Goal: Communication & Community: Answer question/provide support

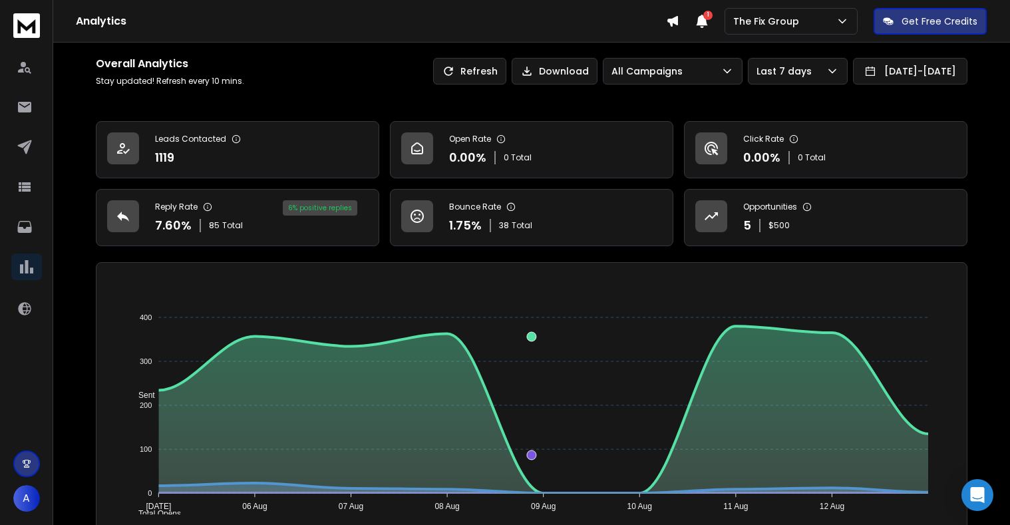
scroll to position [599, 0]
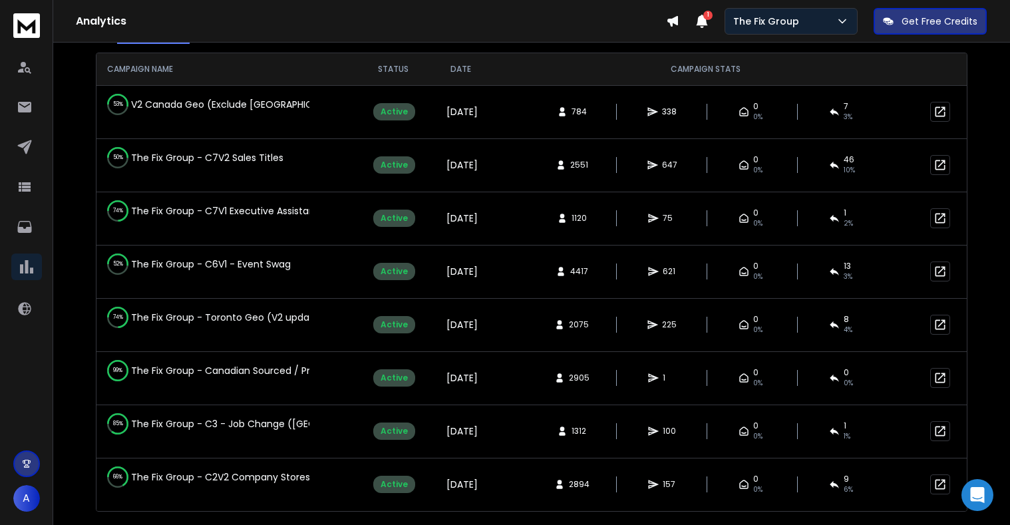
click at [802, 19] on p "The Fix Group" at bounding box center [768, 21] width 71 height 13
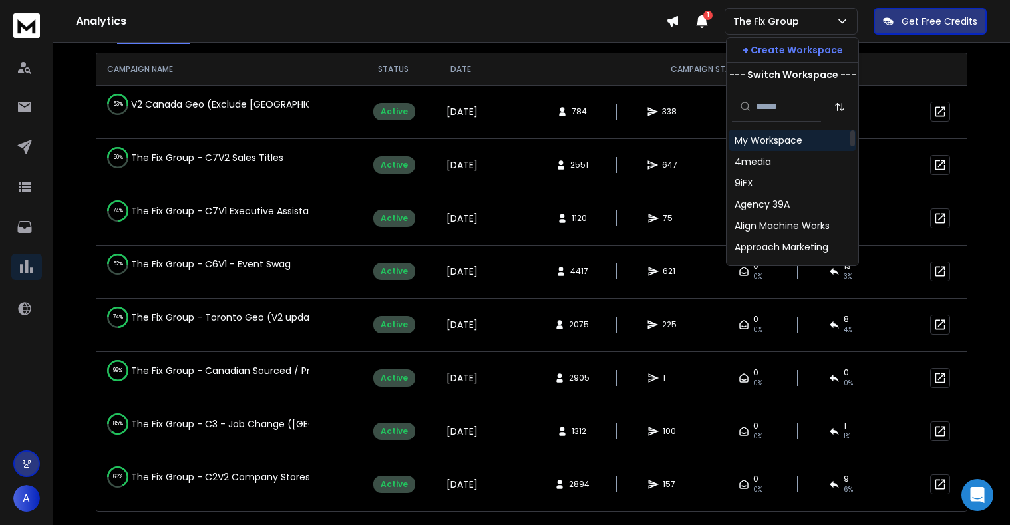
click at [779, 135] on div "My Workspace" at bounding box center [768, 140] width 68 height 13
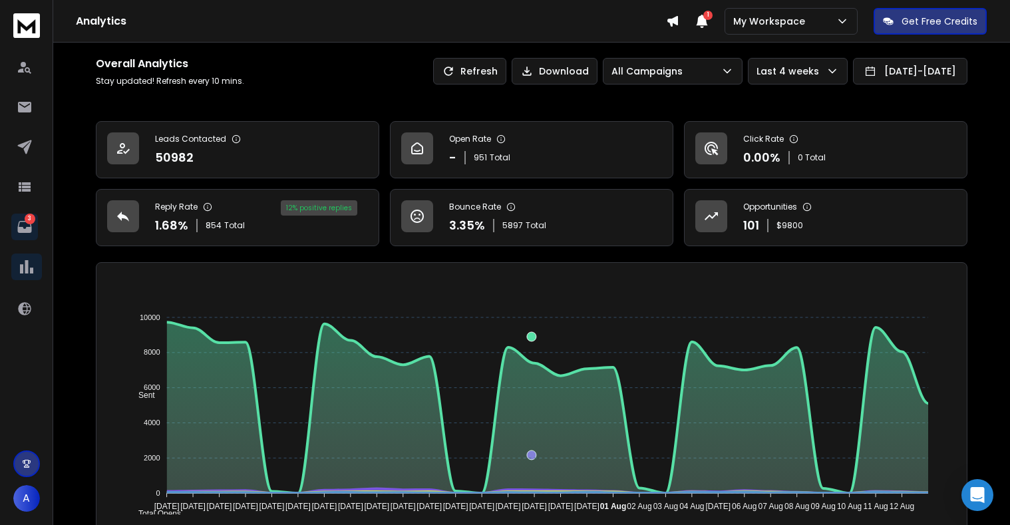
click at [33, 221] on p "3" at bounding box center [30, 218] width 11 height 11
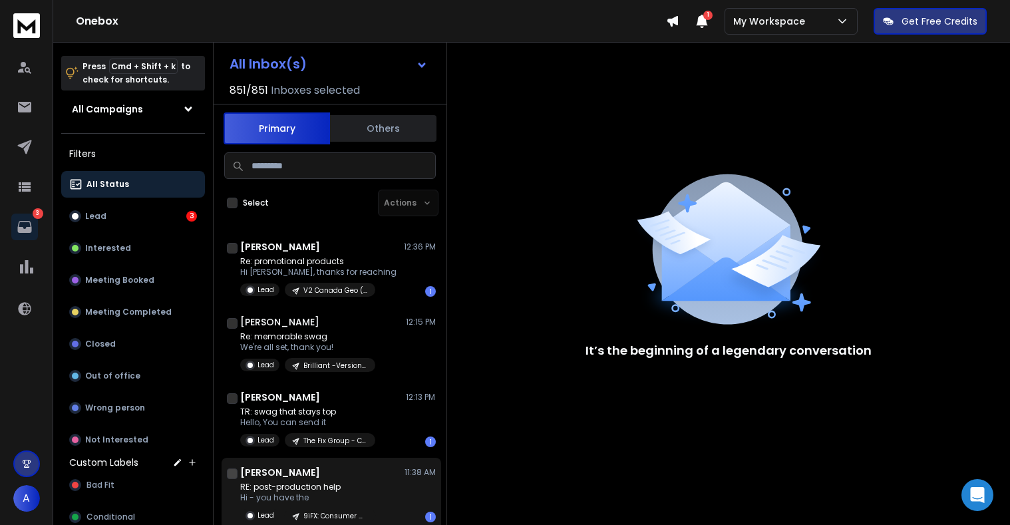
click at [350, 485] on p "RE: post-production help" at bounding box center [307, 486] width 135 height 11
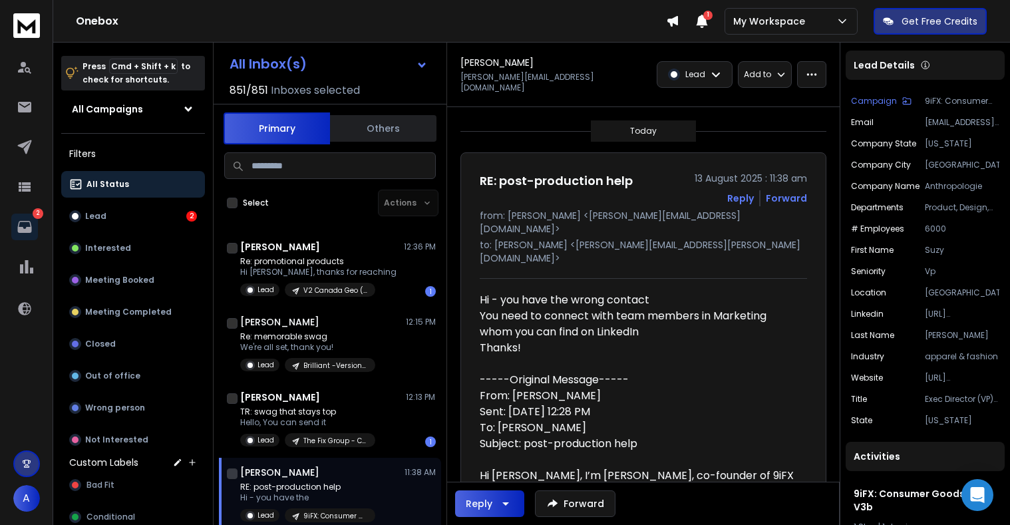
click at [706, 62] on div "Lead" at bounding box center [694, 74] width 74 height 25
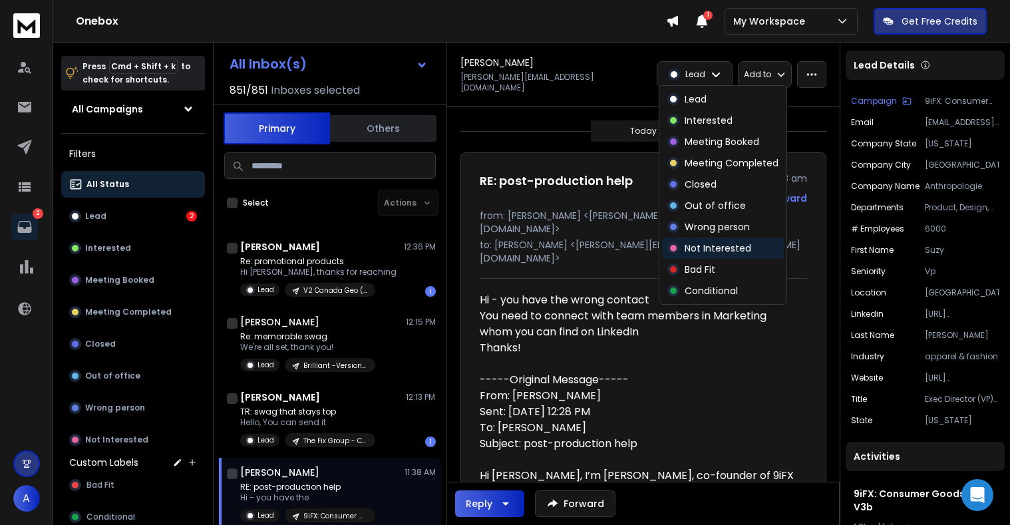
click at [716, 249] on p "Not Interested" at bounding box center [717, 247] width 67 height 13
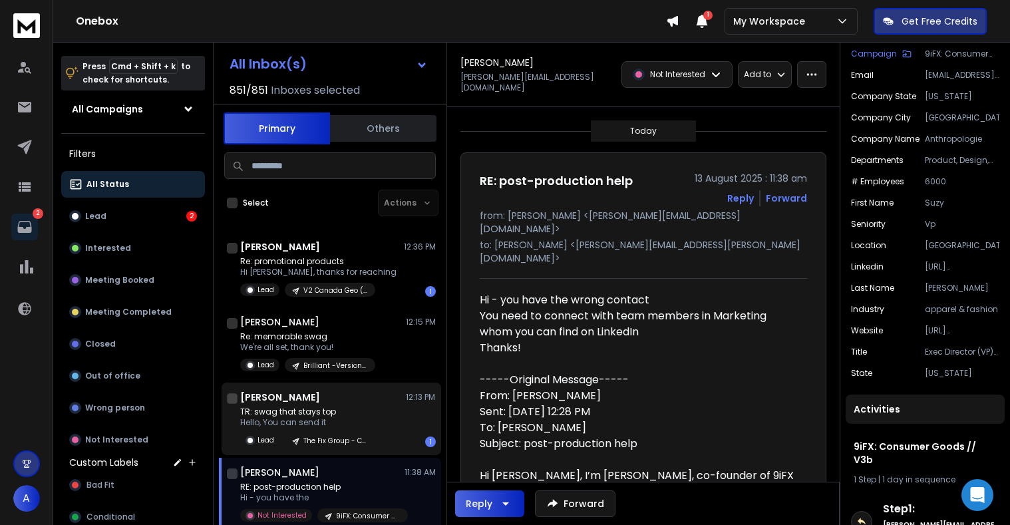
click at [346, 422] on p "Hello, You can send it" at bounding box center [307, 422] width 135 height 11
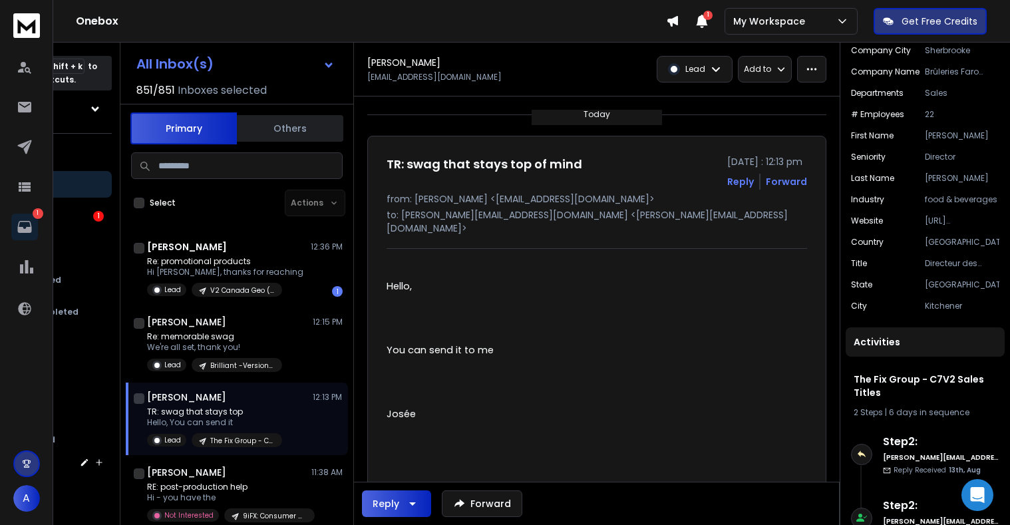
scroll to position [197, 0]
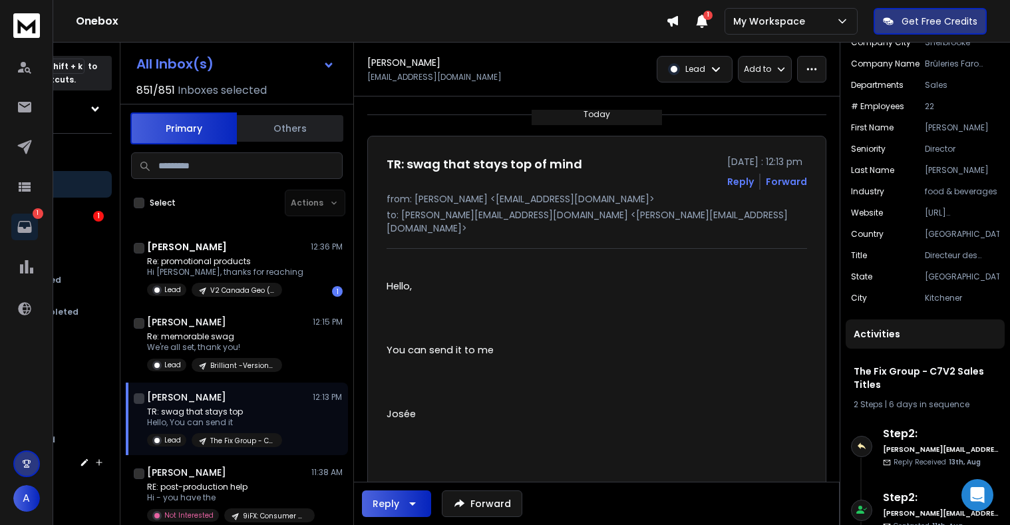
click at [962, 218] on p "[URL][DOMAIN_NAME]" at bounding box center [961, 212] width 74 height 11
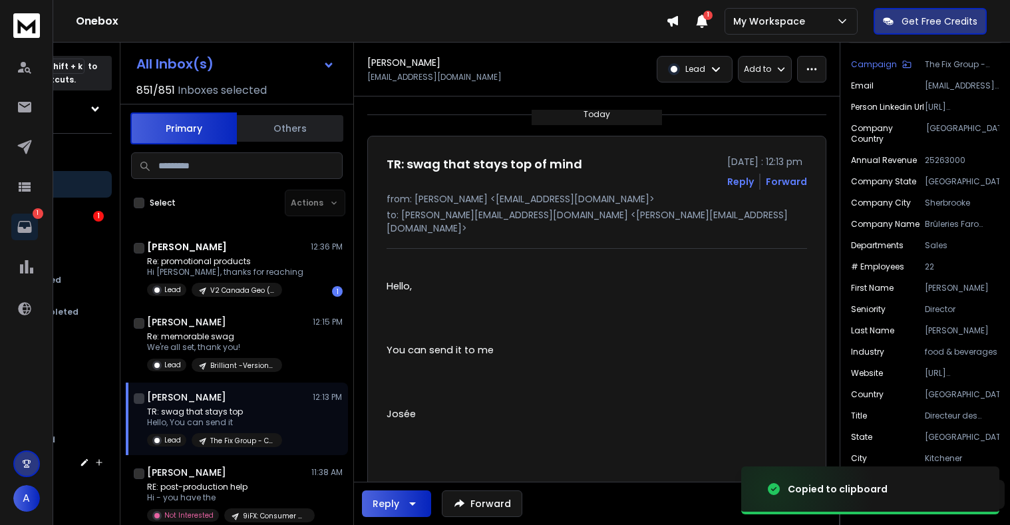
scroll to position [0, 0]
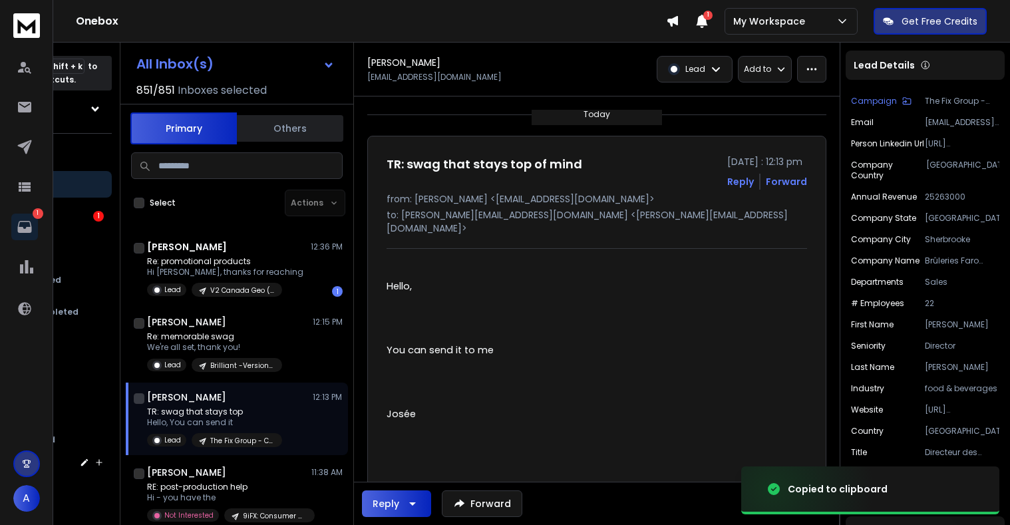
click at [720, 72] on icon at bounding box center [715, 69] width 11 height 11
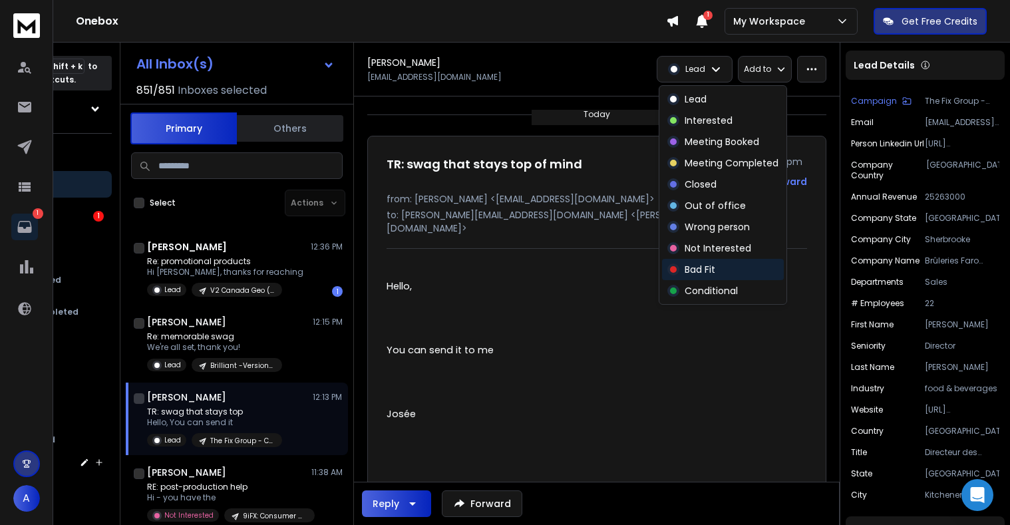
click at [709, 267] on p "Bad Fit" at bounding box center [699, 269] width 31 height 13
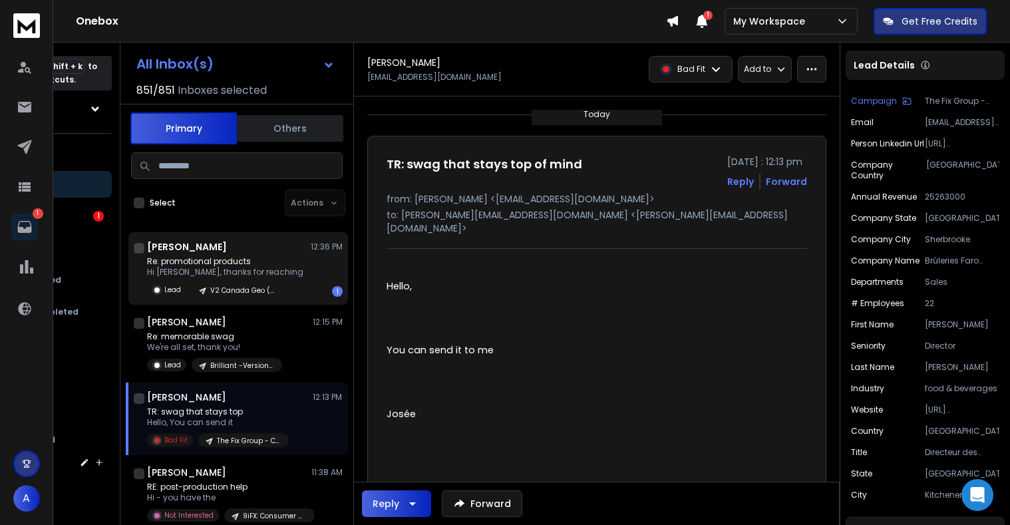
click at [281, 268] on div "Re: promotional products Hi [PERSON_NAME], thanks for reaching Lead V2 Canada G…" at bounding box center [245, 276] width 196 height 41
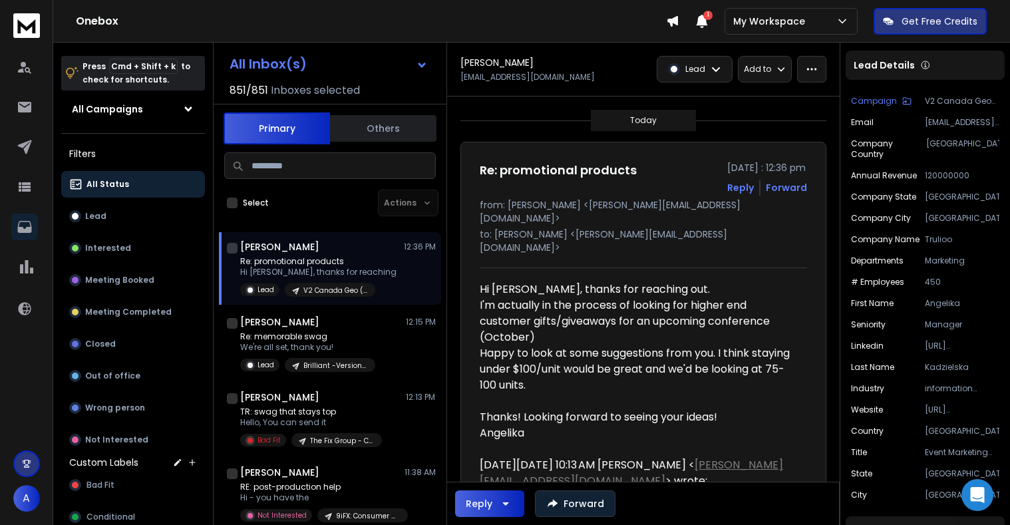
click at [577, 503] on button "Forward" at bounding box center [575, 503] width 80 height 27
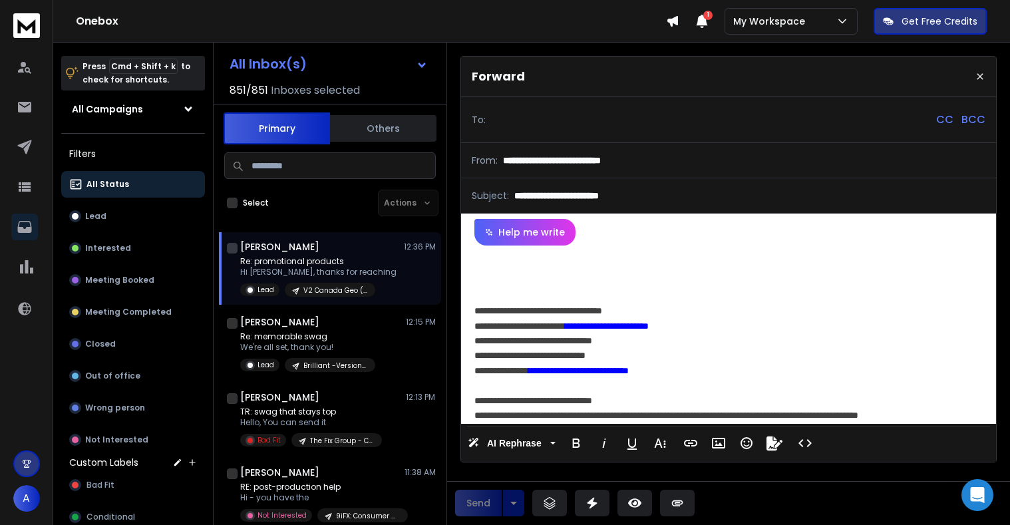
click at [561, 120] on input at bounding box center [537, 120] width 93 height 24
type input "**********"
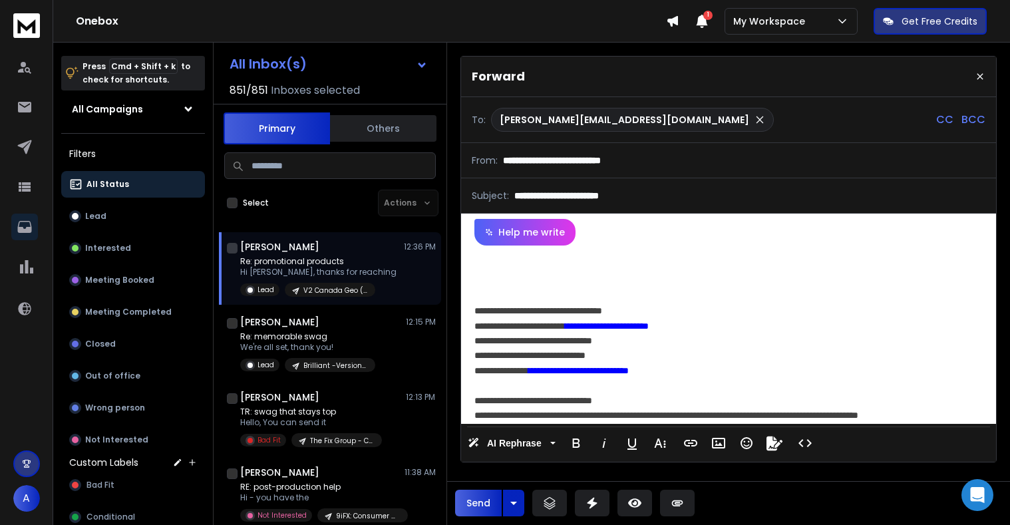
click at [939, 119] on p "CC" at bounding box center [944, 120] width 17 height 16
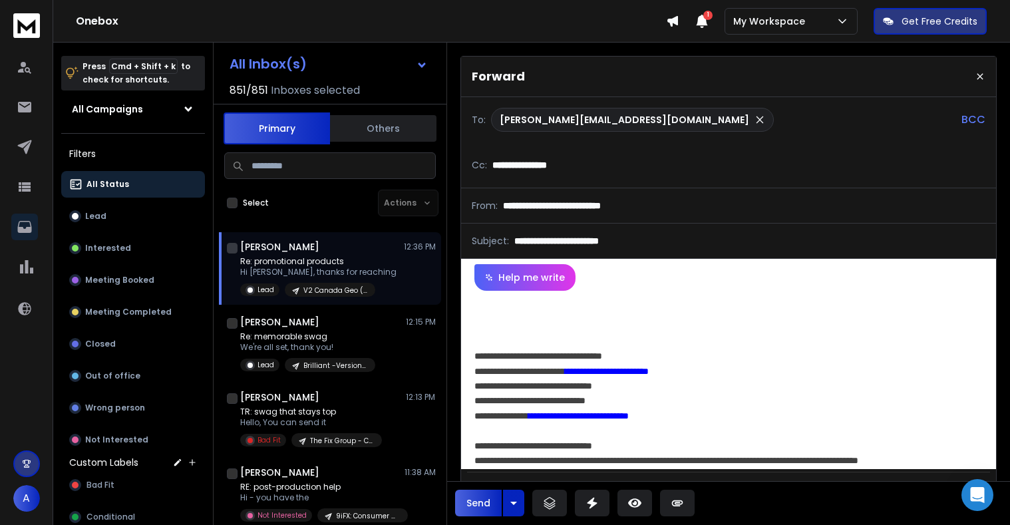
type input "**********"
click at [486, 499] on button "Send" at bounding box center [478, 502] width 47 height 27
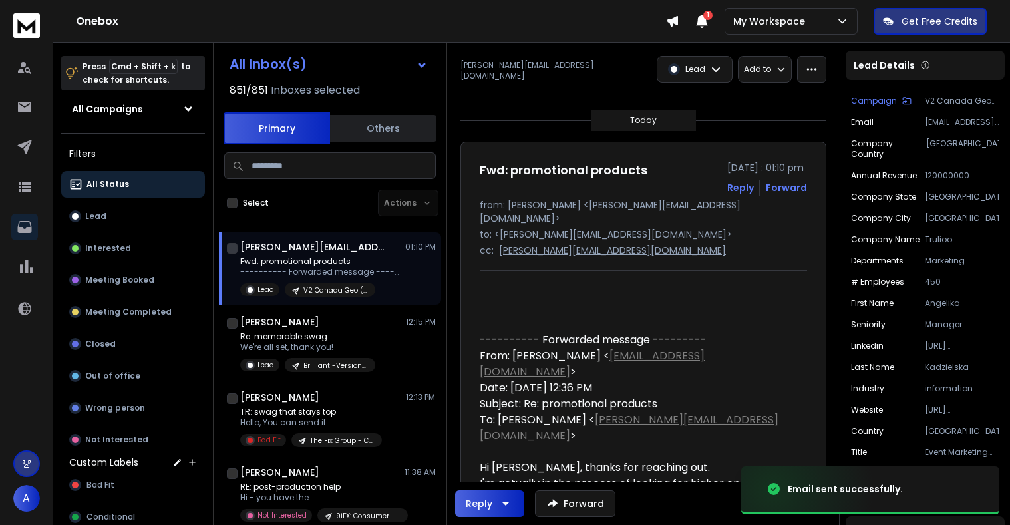
click at [712, 65] on icon at bounding box center [715, 69] width 11 height 11
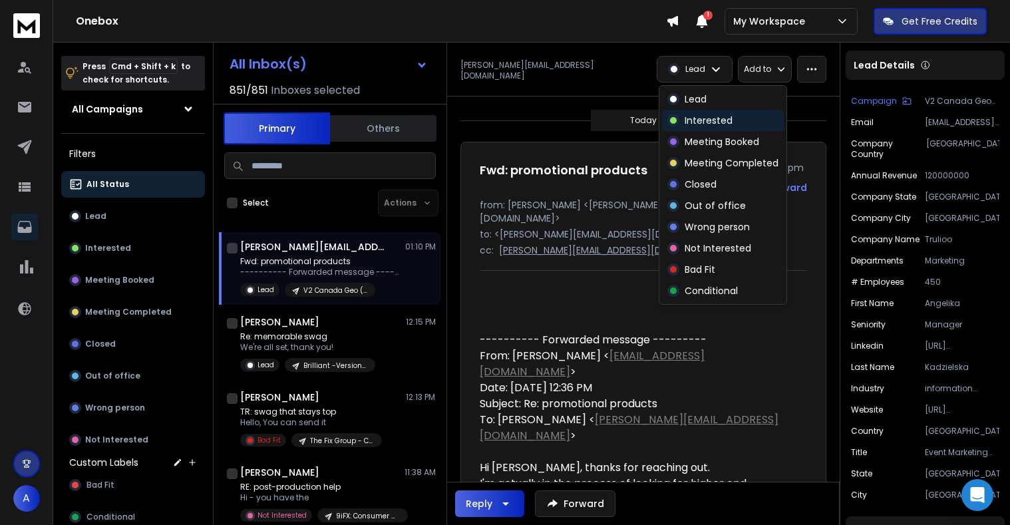
click at [698, 121] on p "Interested" at bounding box center [708, 120] width 48 height 13
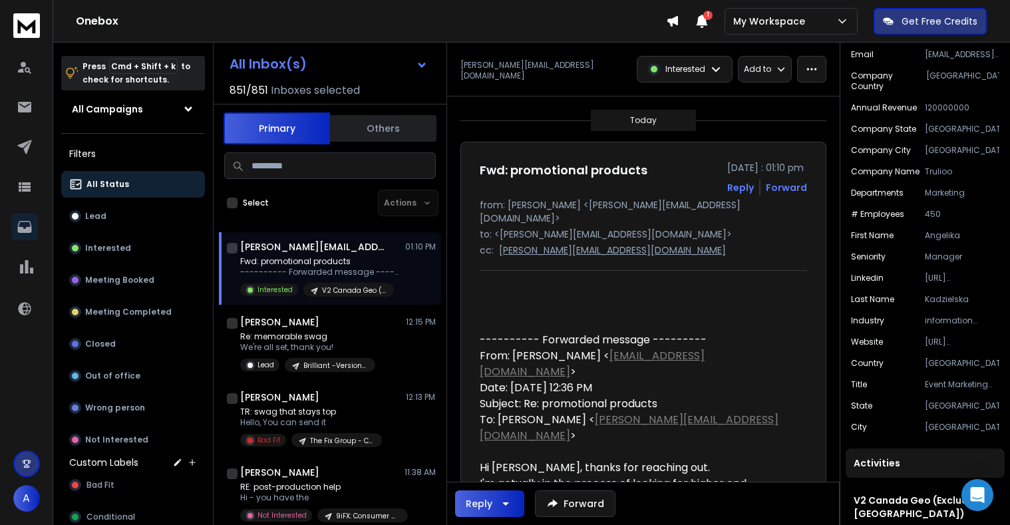
scroll to position [86, 0]
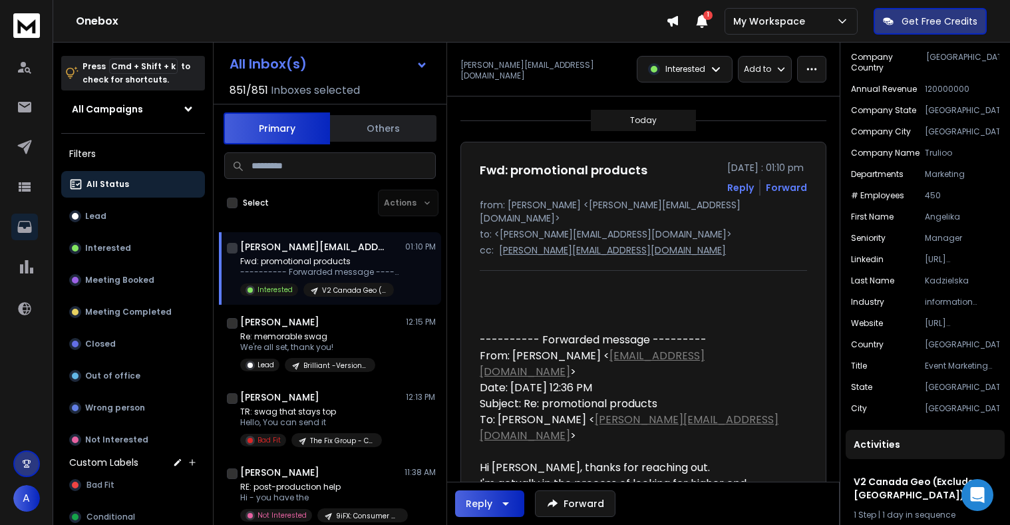
click at [945, 362] on p "Event Marketing Manager" at bounding box center [961, 365] width 74 height 11
